Goal: Communication & Community: Answer question/provide support

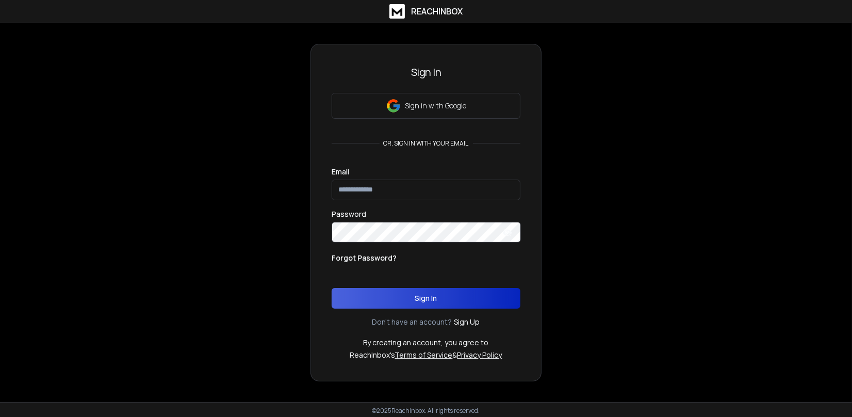
click at [450, 189] on input "email" at bounding box center [426, 190] width 189 height 21
type input "**********"
click at [412, 290] on button "Sign In" at bounding box center [426, 298] width 189 height 21
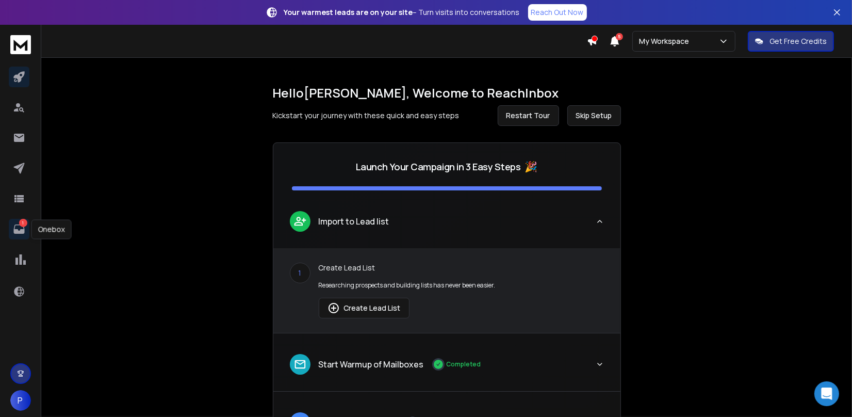
click at [15, 221] on link "1" at bounding box center [19, 229] width 21 height 21
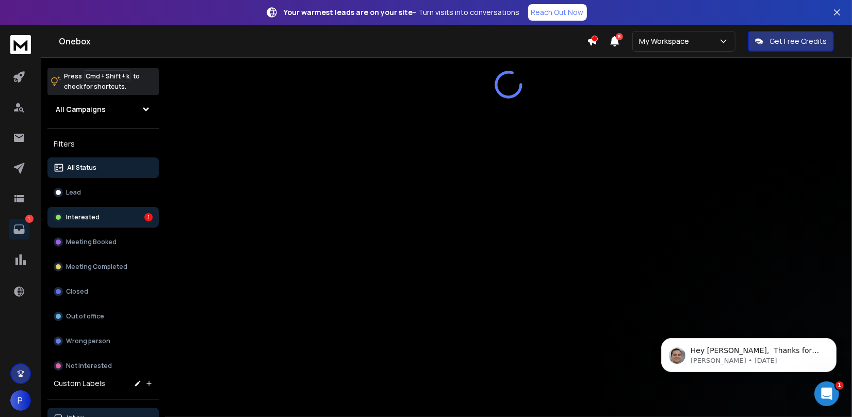
click at [110, 212] on button "Interested 1" at bounding box center [102, 217] width 111 height 21
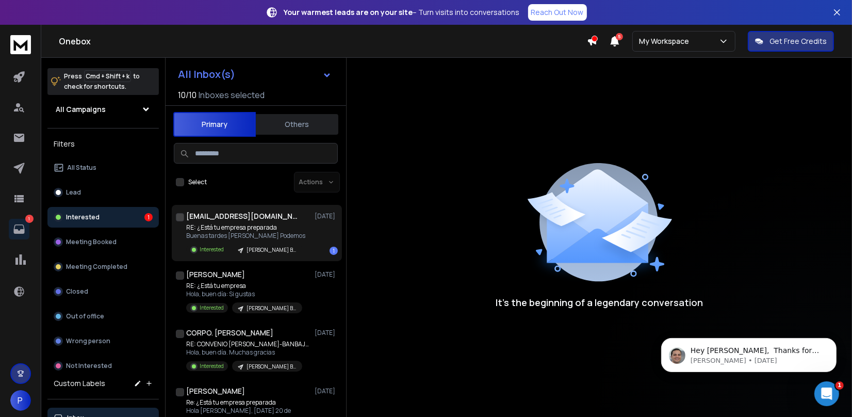
click at [233, 229] on p "RE: ¿Está tu empresa preparada" at bounding box center [245, 227] width 119 height 8
click at [278, 232] on p "Buenas tardes Carlos Camacho Podemos" at bounding box center [245, 236] width 119 height 8
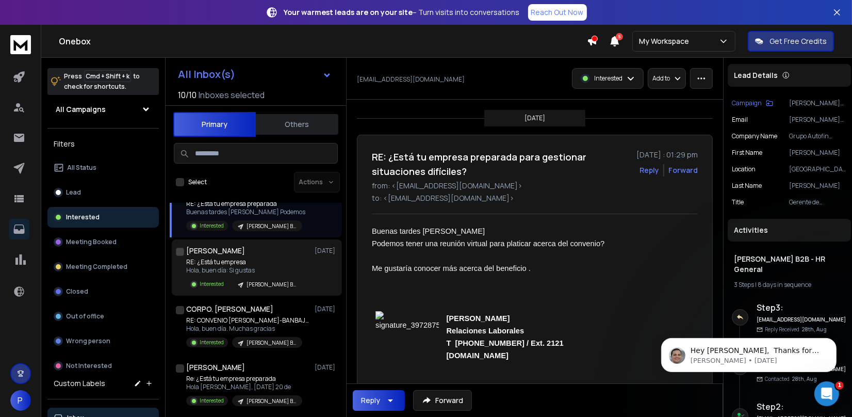
scroll to position [27, 0]
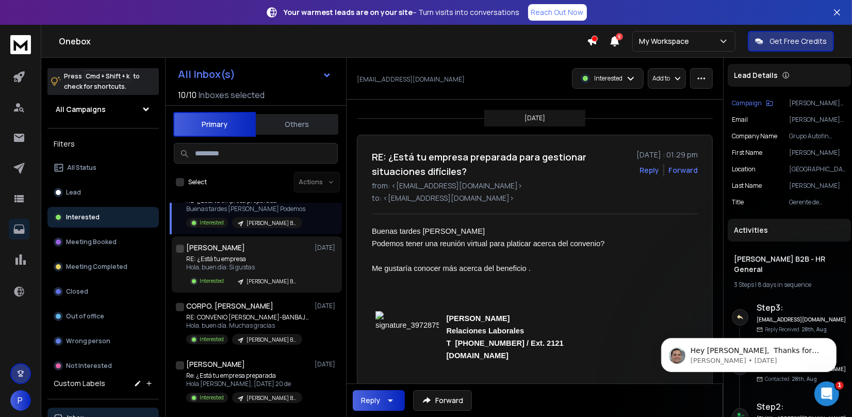
click at [317, 266] on div "RE: ¿Está tu empresa Hola, buen día: Si gustas Interested Gayosso B2B - HR Gene…" at bounding box center [262, 270] width 152 height 31
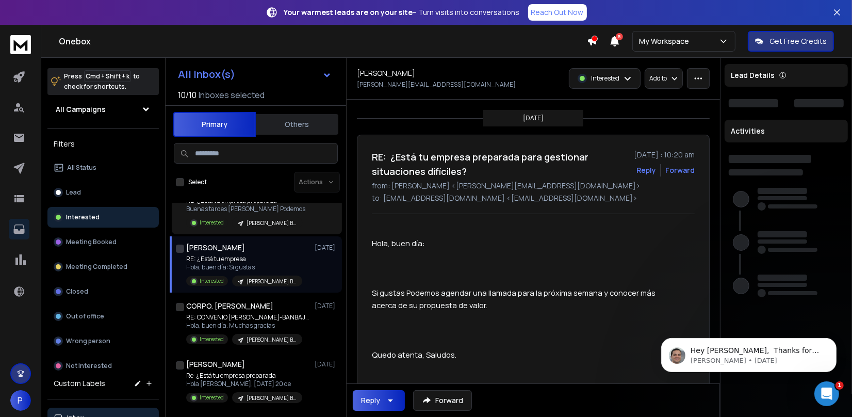
click at [302, 213] on div "RE: ¿Está tu empresa preparada Buenas tardes Carlos Camacho Podemos Interested …" at bounding box center [245, 212] width 119 height 31
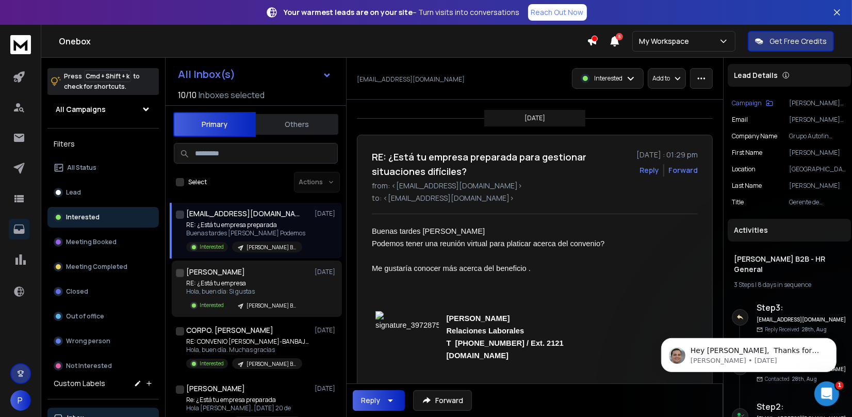
scroll to position [0, 0]
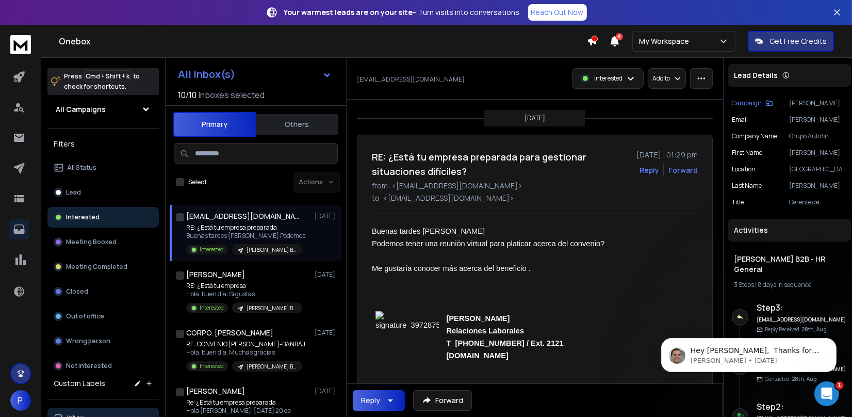
click at [21, 42] on img at bounding box center [20, 44] width 21 height 19
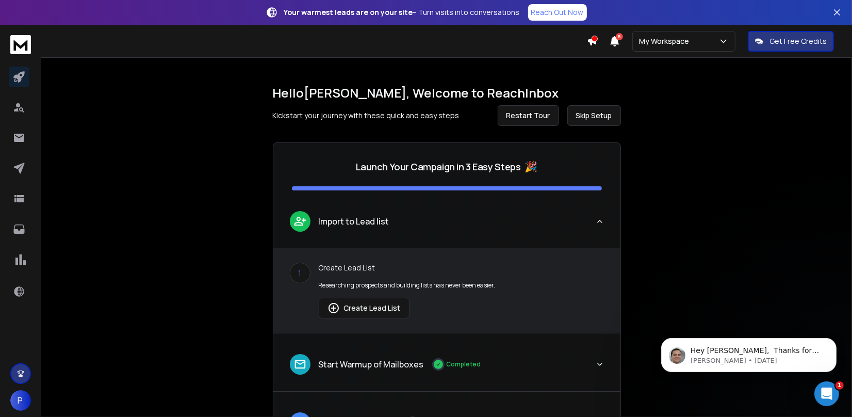
click at [624, 41] on div "5 My Workspace Get Free Credits" at bounding box center [710, 41] width 247 height 21
click at [619, 41] on icon at bounding box center [614, 41] width 9 height 10
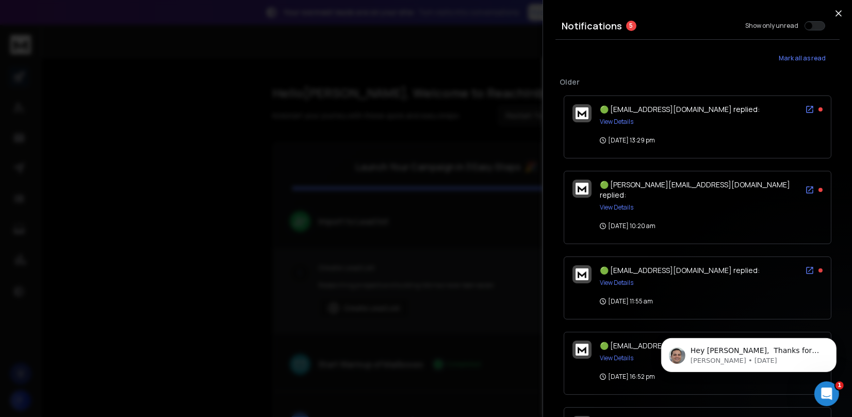
click at [836, 11] on icon "button" at bounding box center [838, 13] width 5 height 5
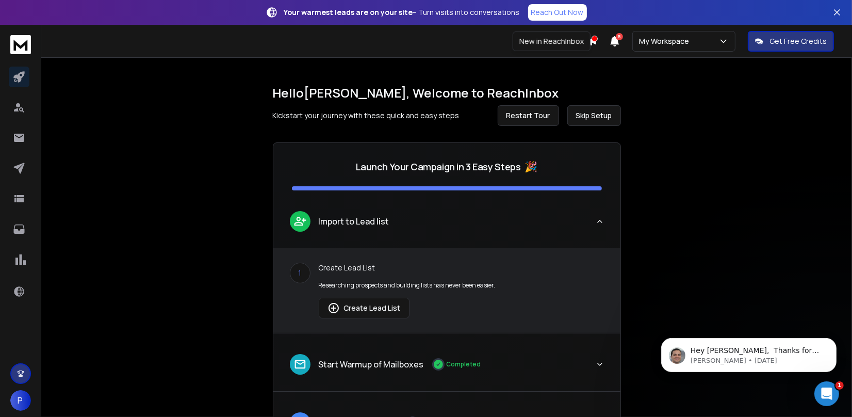
click at [598, 42] on icon at bounding box center [592, 41] width 10 height 10
